Goal: Task Accomplishment & Management: Manage account settings

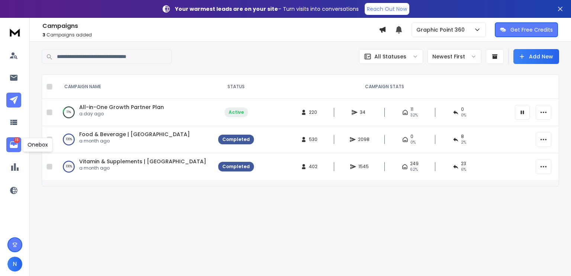
click at [15, 141] on p "15" at bounding box center [17, 140] width 6 height 6
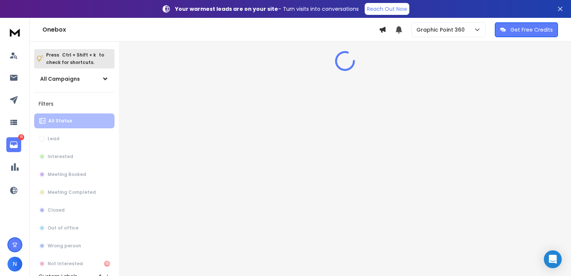
click at [79, 263] on div "All Status Lead Interested Meeting Booked Meeting Completed Closed Out of offic…" at bounding box center [74, 191] width 80 height 157
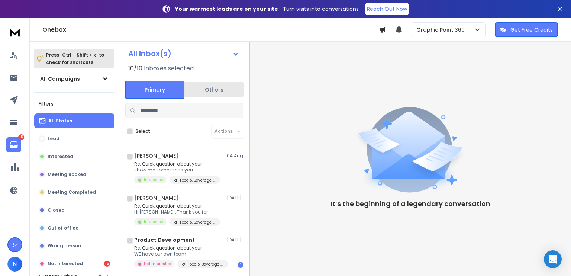
click at [79, 263] on p "Not Interested" at bounding box center [65, 263] width 35 height 6
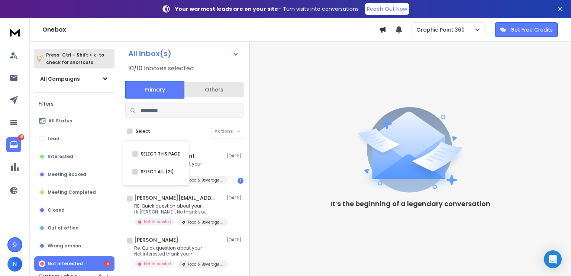
click at [143, 174] on label "SELECT ALL (21)" at bounding box center [157, 172] width 33 height 6
click at [134, 172] on button "SELECT THIS PAGE" at bounding box center [135, 172] width 6 height 6
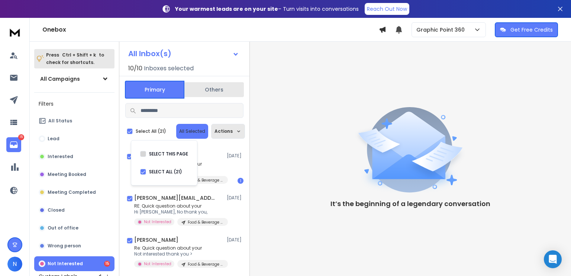
click at [218, 129] on p "Actions" at bounding box center [223, 131] width 18 height 6
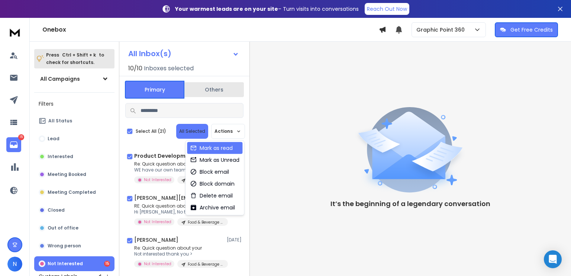
click at [215, 147] on div "Mark as read" at bounding box center [211, 147] width 43 height 7
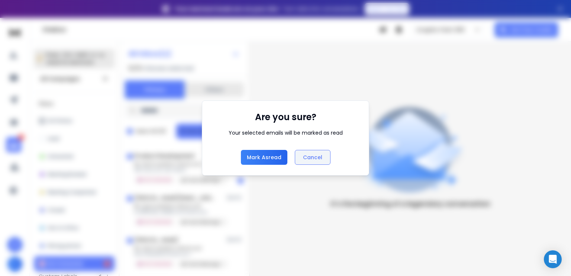
click at [271, 161] on button "Mark as read" at bounding box center [264, 157] width 46 height 15
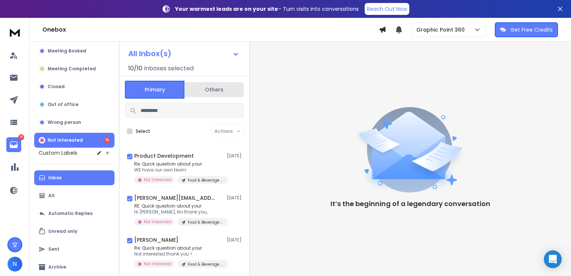
scroll to position [133, 0]
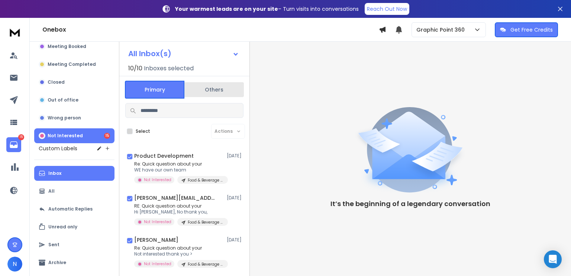
click at [73, 133] on button "Not Interested 15" at bounding box center [74, 135] width 80 height 15
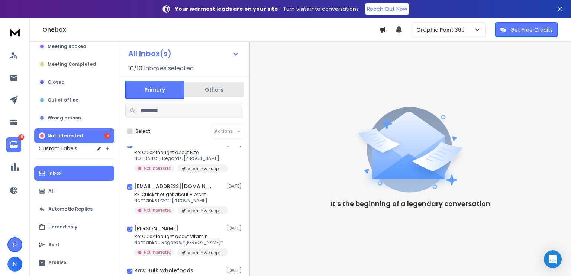
scroll to position [706, 0]
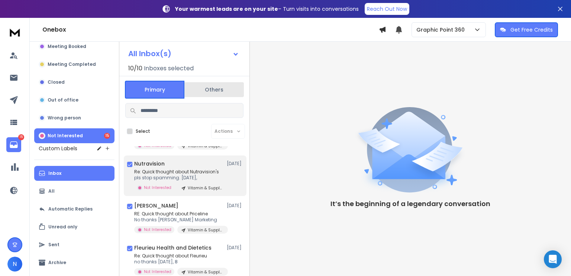
click at [169, 176] on p "pls stop spamming. [DATE]," at bounding box center [178, 178] width 89 height 6
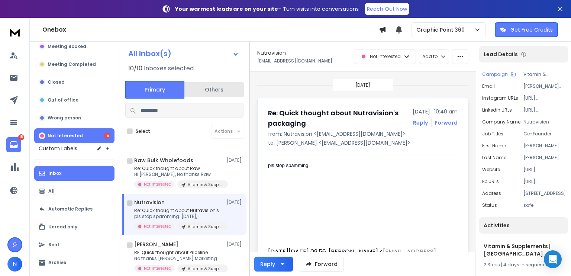
scroll to position [631, 0]
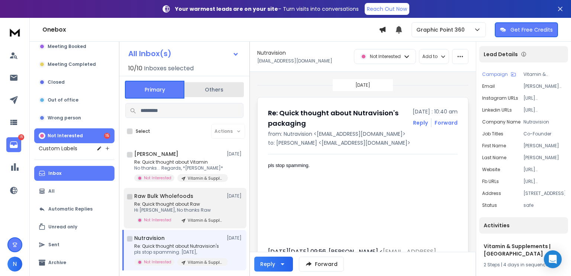
click at [171, 196] on h1 "Raw Bulk Wholefoods" at bounding box center [163, 195] width 59 height 7
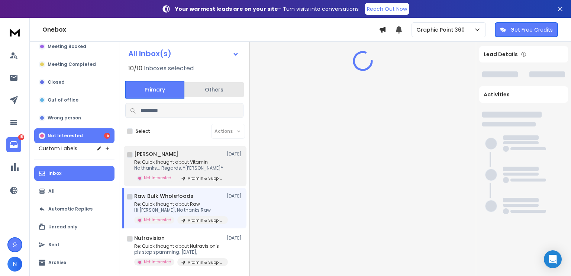
click at [185, 164] on p "Re: Quick thought about Vitamin" at bounding box center [178, 162] width 89 height 6
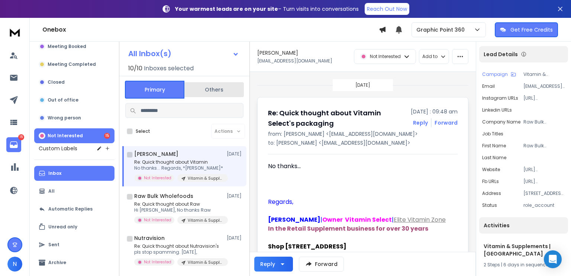
drag, startPoint x: 10, startPoint y: 140, endPoint x: 36, endPoint y: 0, distance: 141.9
click at [10, 140] on icon at bounding box center [13, 144] width 9 height 9
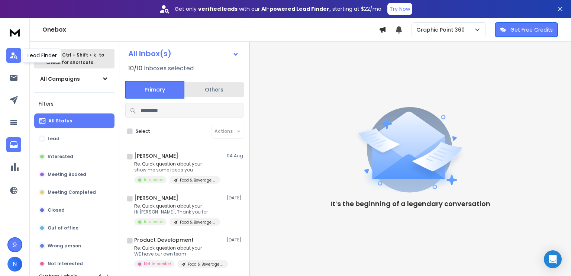
click at [10, 60] on link at bounding box center [13, 55] width 15 height 15
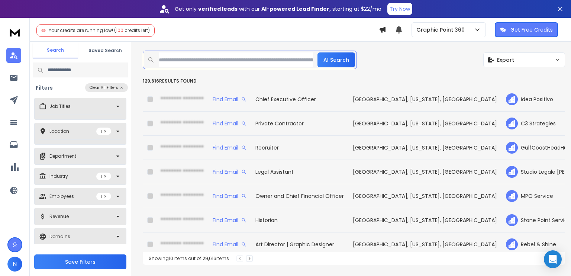
scroll to position [105, 0]
